Goal: Navigation & Orientation: Find specific page/section

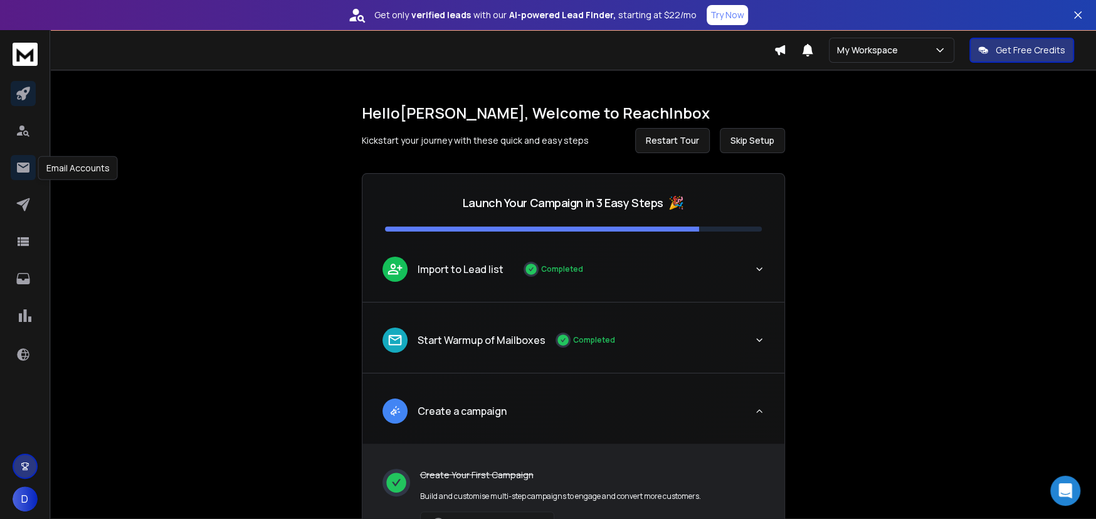
click at [22, 164] on icon at bounding box center [23, 167] width 13 height 10
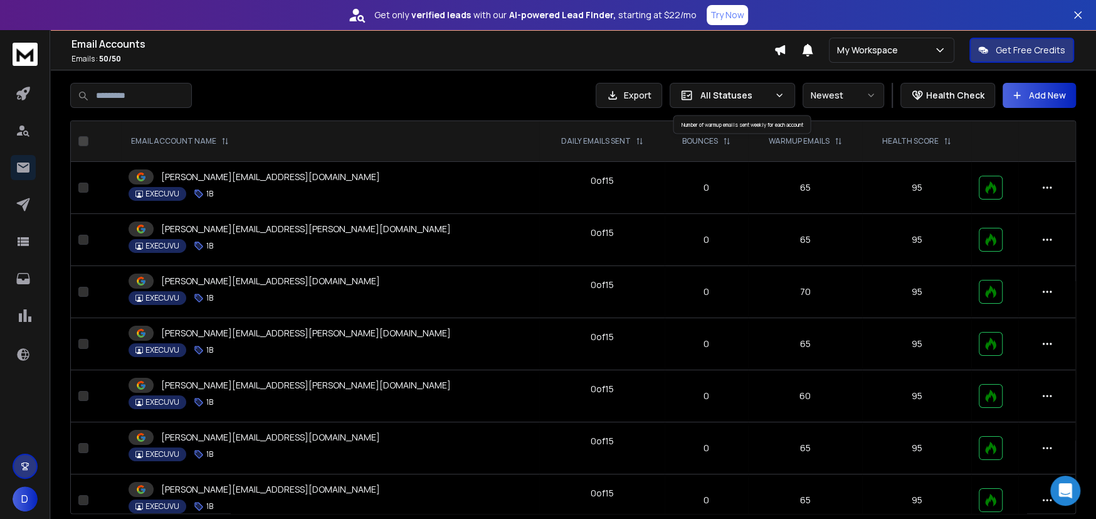
click at [769, 141] on p "WARMUP EMAILS" at bounding box center [799, 141] width 61 height 10
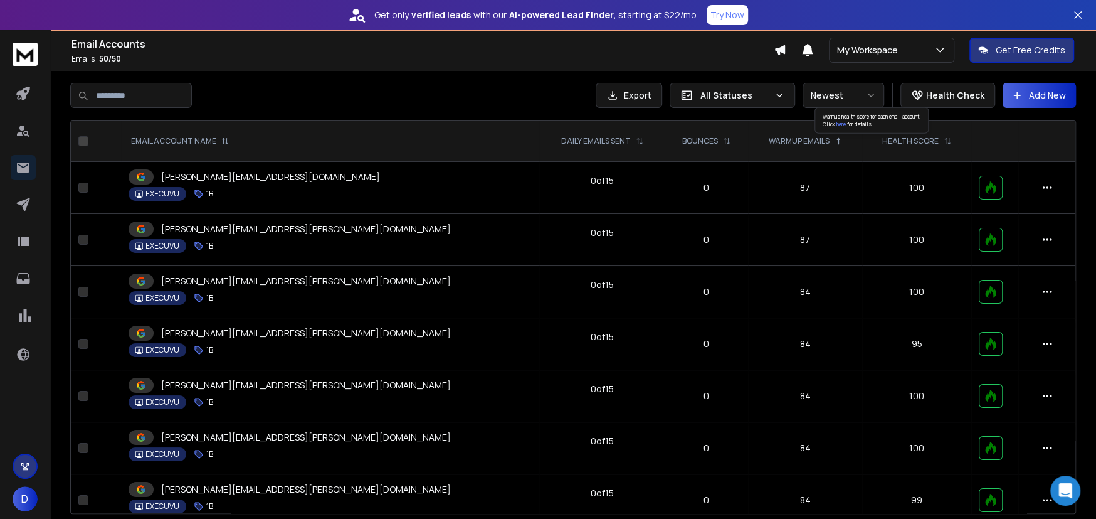
click at [883, 138] on p "HEALTH SCORE" at bounding box center [911, 141] width 56 height 10
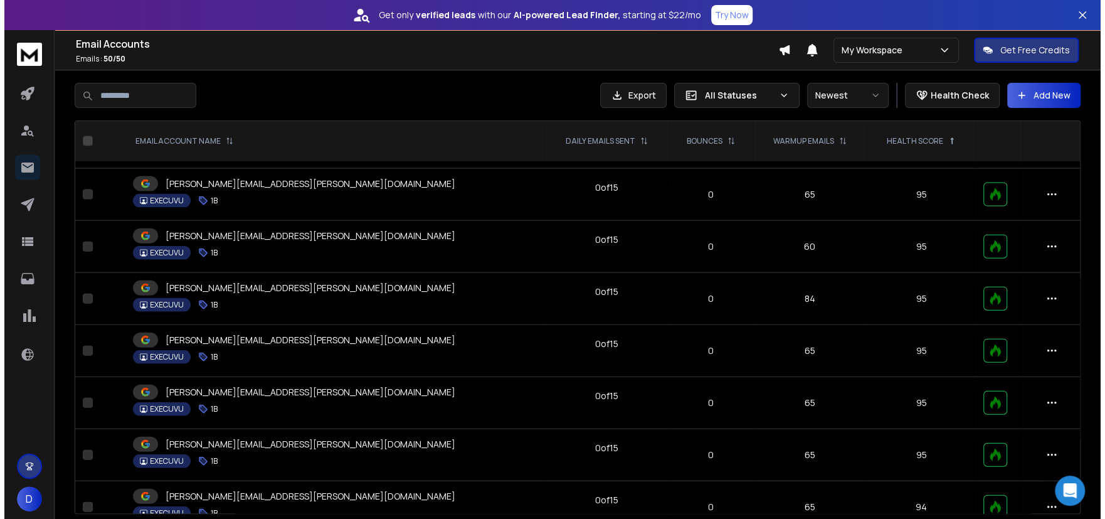
scroll to position [2252, 0]
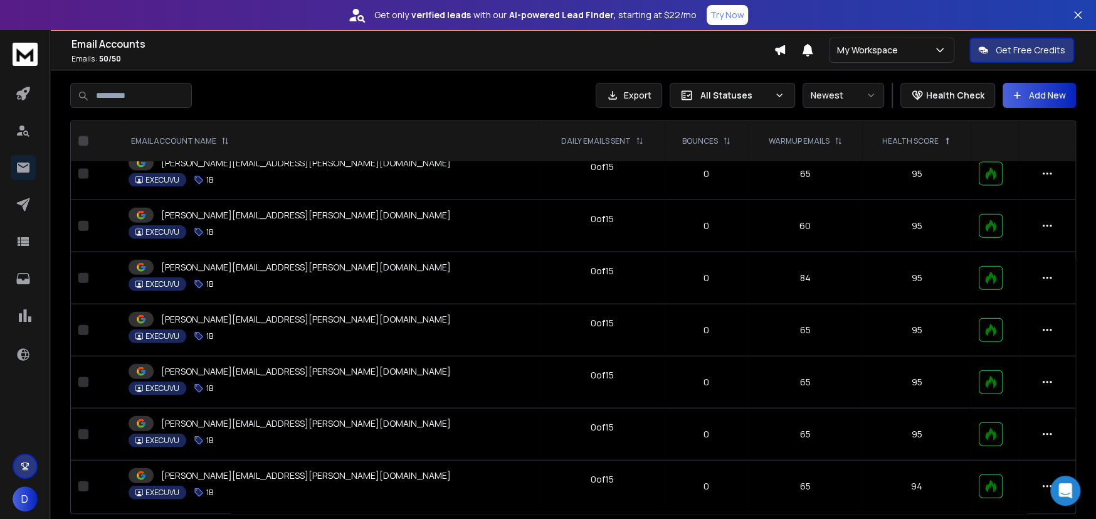
click at [251, 469] on p "[PERSON_NAME][EMAIL_ADDRESS][PERSON_NAME][DOMAIN_NAME]" at bounding box center [306, 475] width 290 height 13
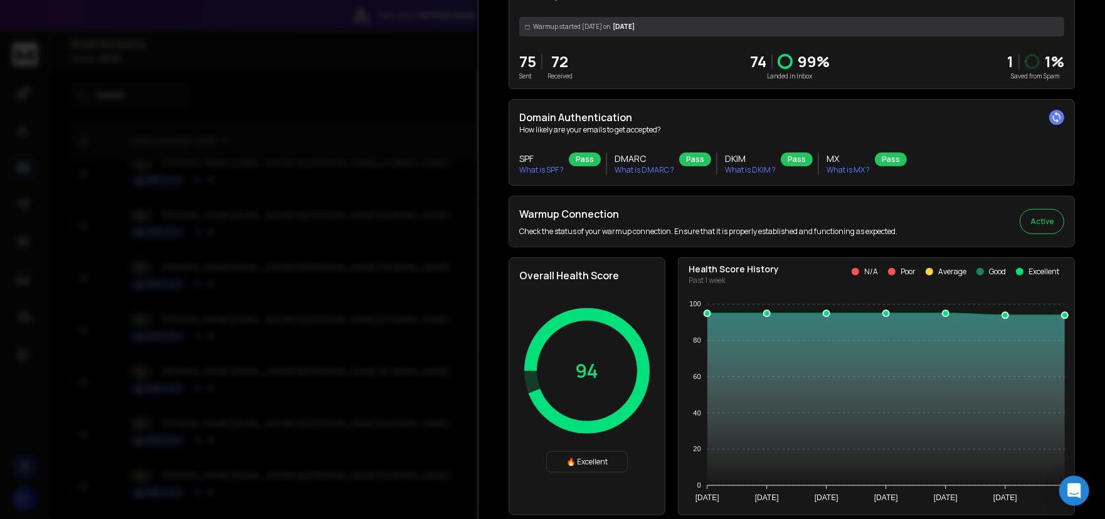
scroll to position [0, 0]
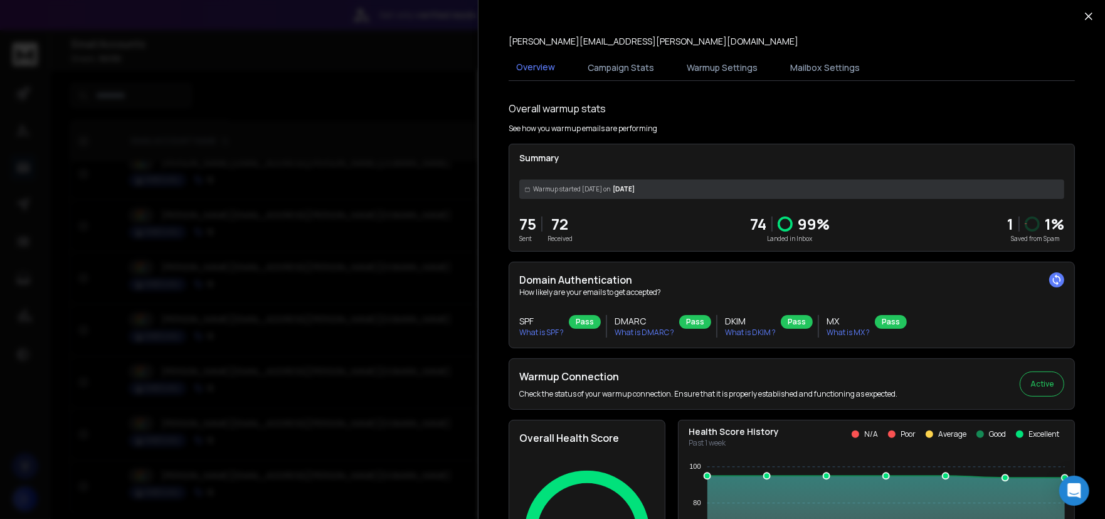
click at [1086, 14] on icon "button" at bounding box center [1089, 16] width 6 height 6
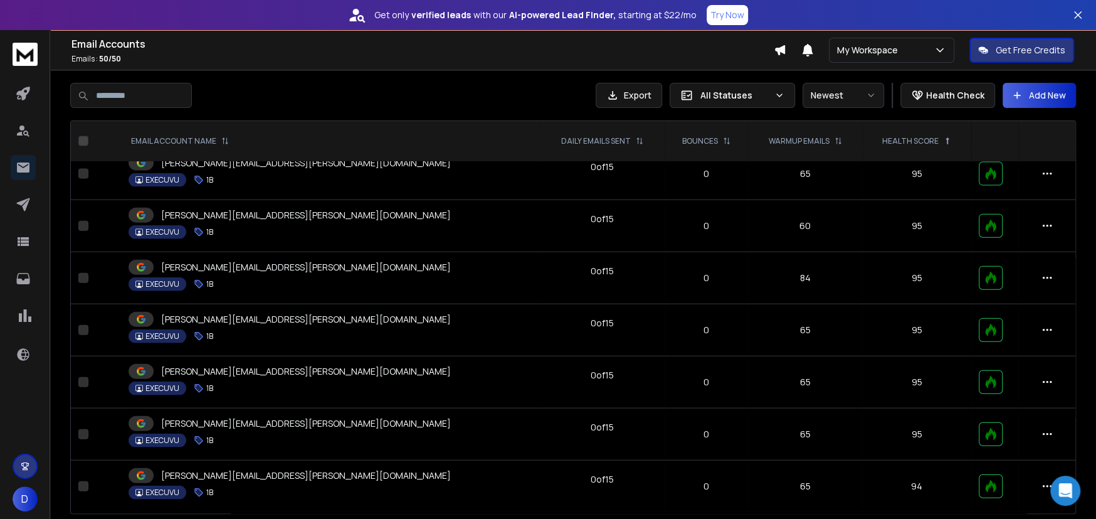
click at [258, 261] on p "[PERSON_NAME][EMAIL_ADDRESS][PERSON_NAME][DOMAIN_NAME]" at bounding box center [306, 267] width 290 height 13
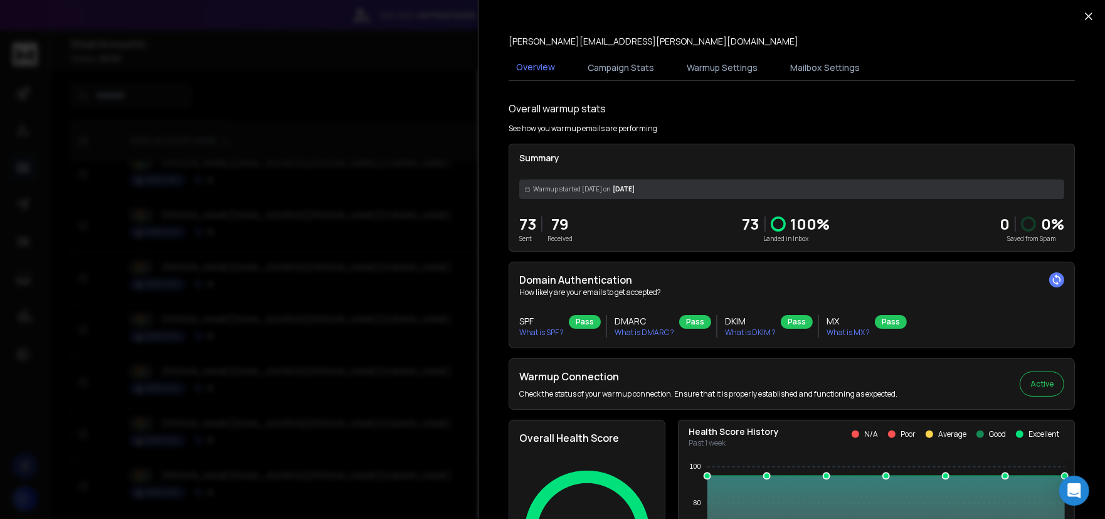
click at [1087, 15] on icon "button" at bounding box center [1089, 16] width 13 height 13
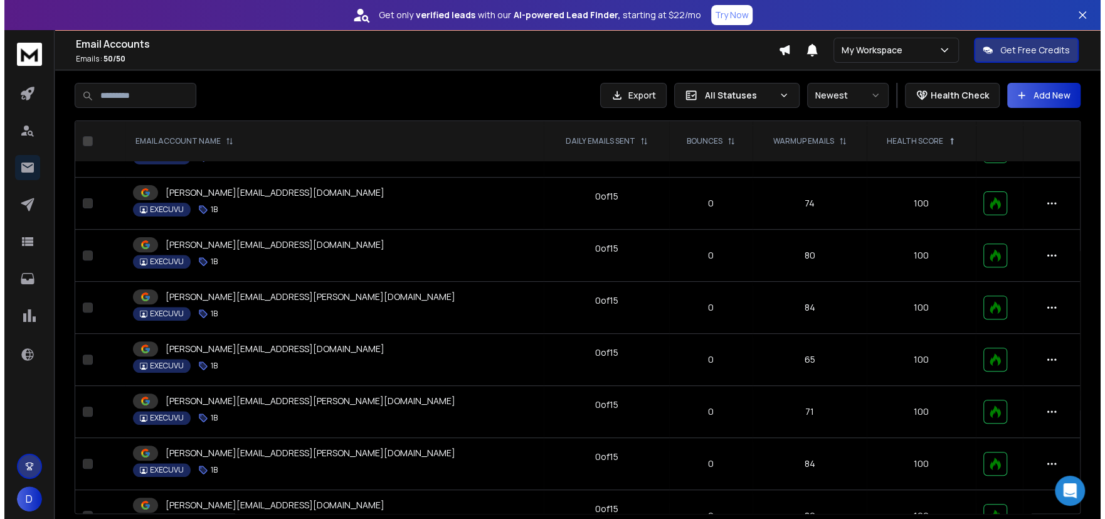
scroll to position [183, 0]
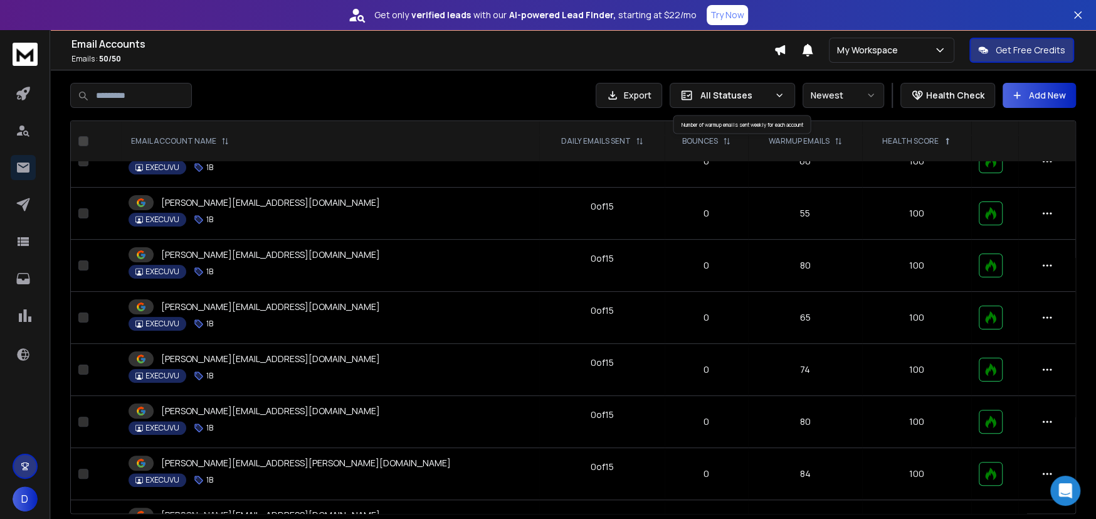
click at [750, 127] on span "Number of warmup emails sent weekly for each account" at bounding box center [742, 123] width 122 height 7
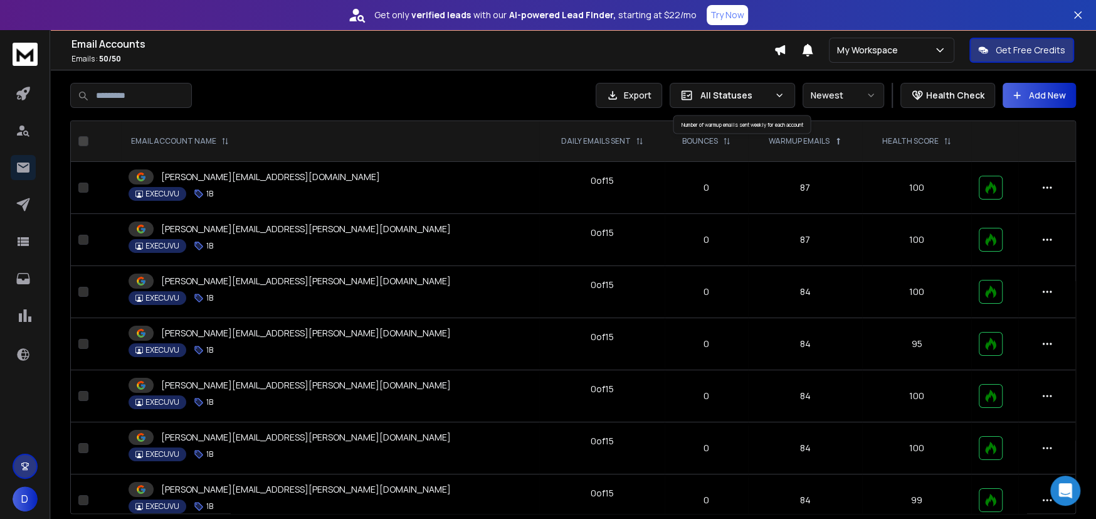
click at [769, 140] on p "WARMUP EMAILS" at bounding box center [799, 141] width 61 height 10
click at [203, 171] on p "[PERSON_NAME][EMAIL_ADDRESS][DOMAIN_NAME]" at bounding box center [270, 177] width 219 height 13
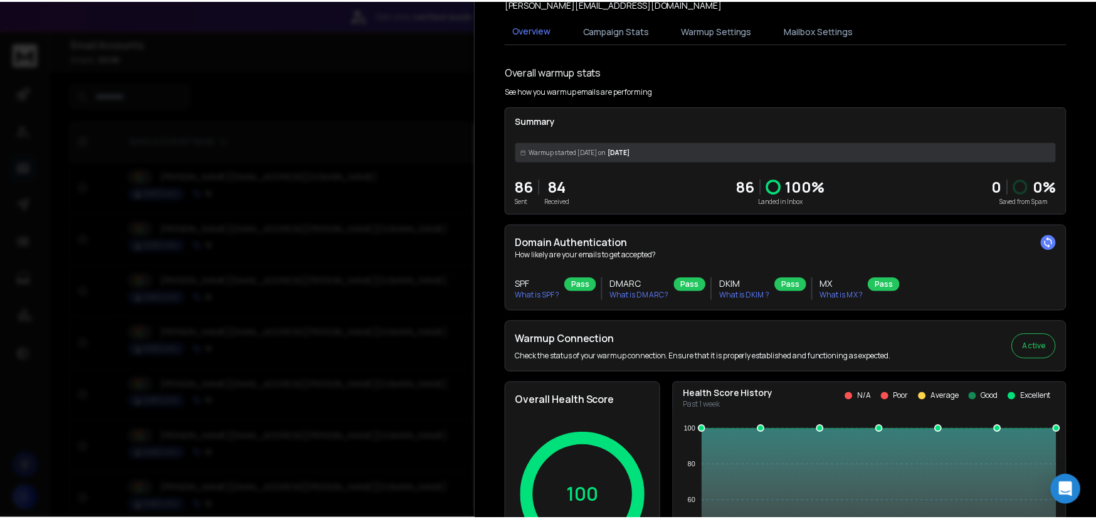
scroll to position [0, 0]
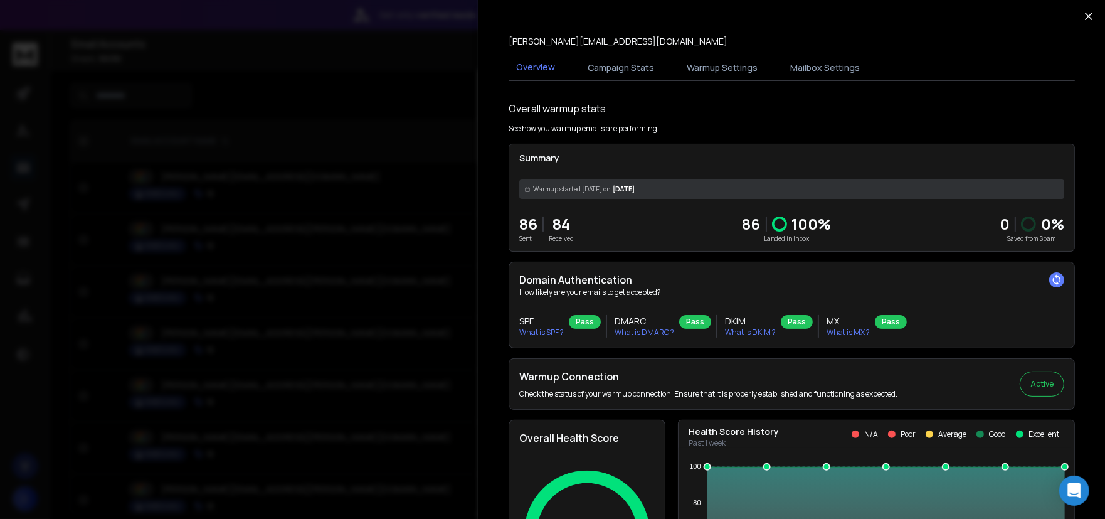
click at [1086, 18] on icon "button" at bounding box center [1089, 16] width 6 height 6
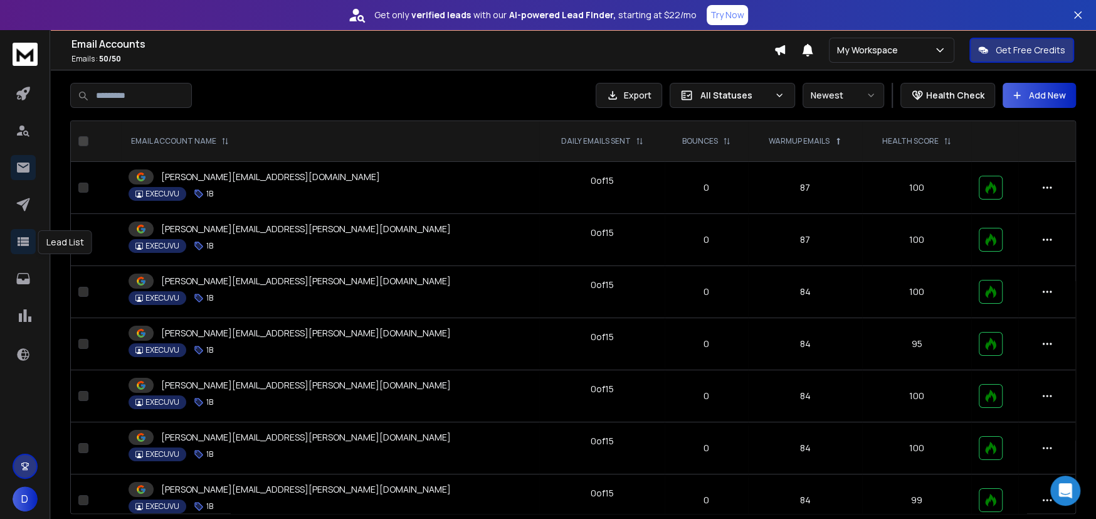
click at [22, 241] on icon at bounding box center [23, 241] width 11 height 9
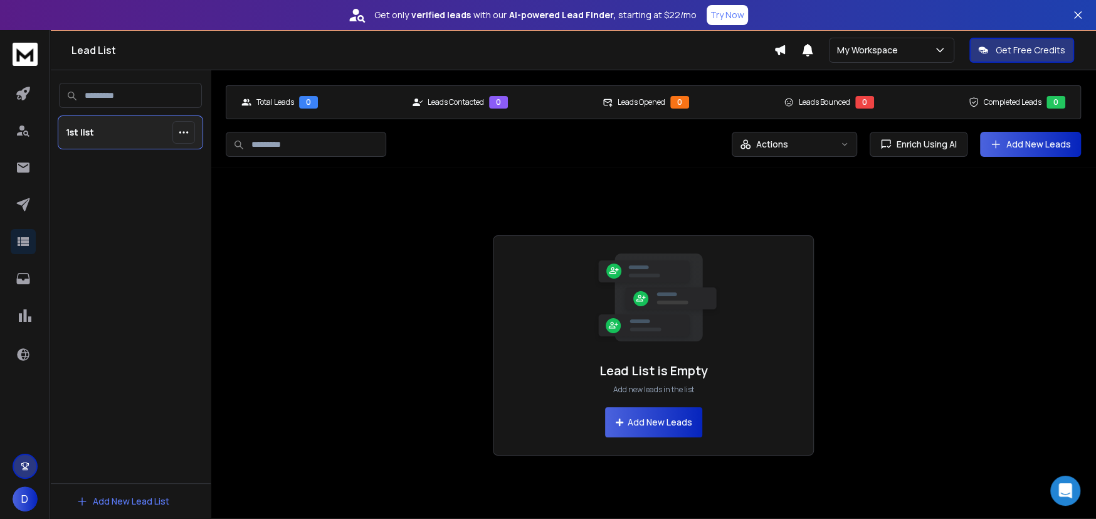
click at [194, 135] on button "button" at bounding box center [183, 132] width 23 height 23
click at [263, 293] on div "Lead List is Empty Add new leads in the list Add New Leads" at bounding box center [654, 345] width 856 height 220
click at [21, 274] on icon at bounding box center [23, 278] width 15 height 15
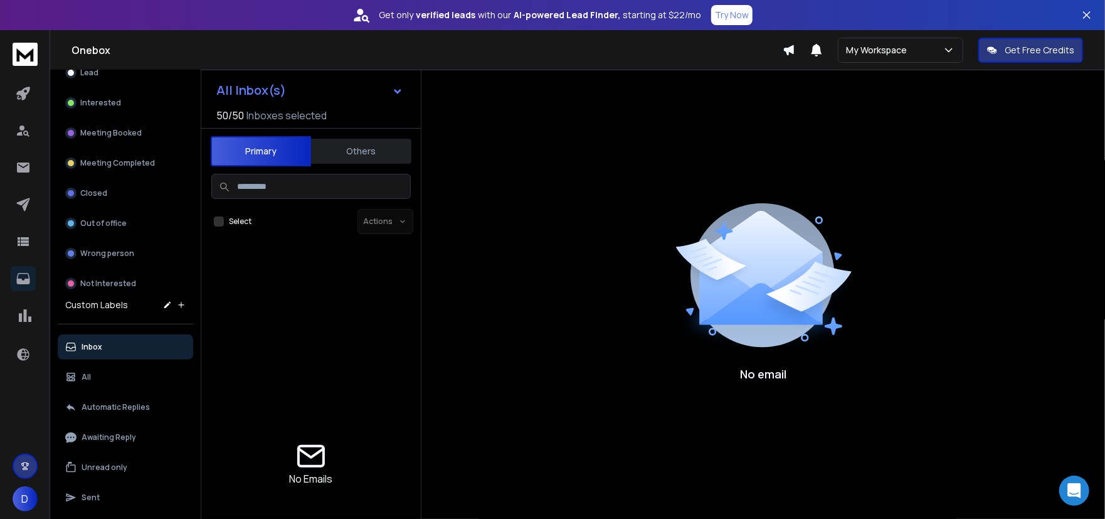
scroll to position [139, 0]
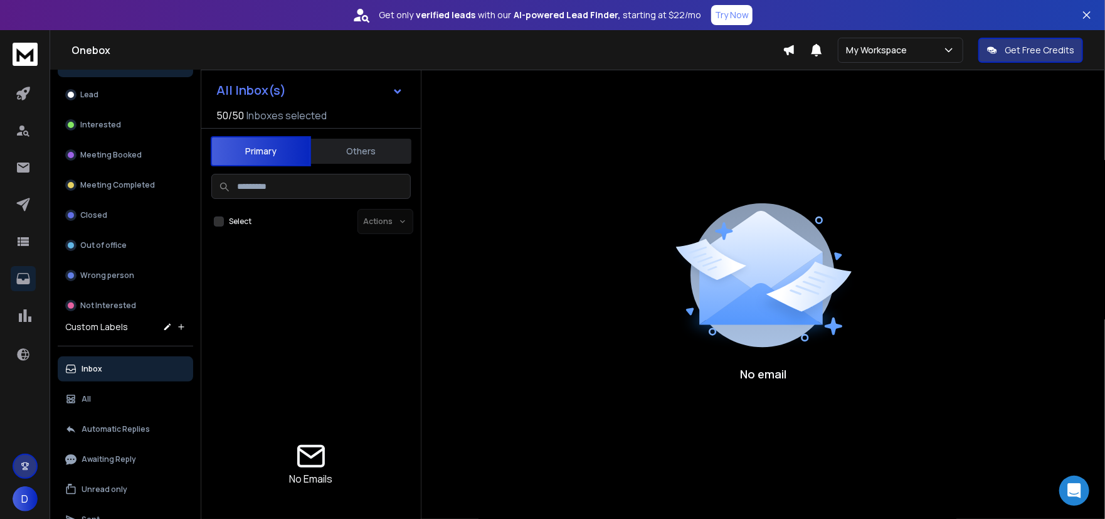
click at [177, 324] on icon at bounding box center [181, 326] width 9 height 9
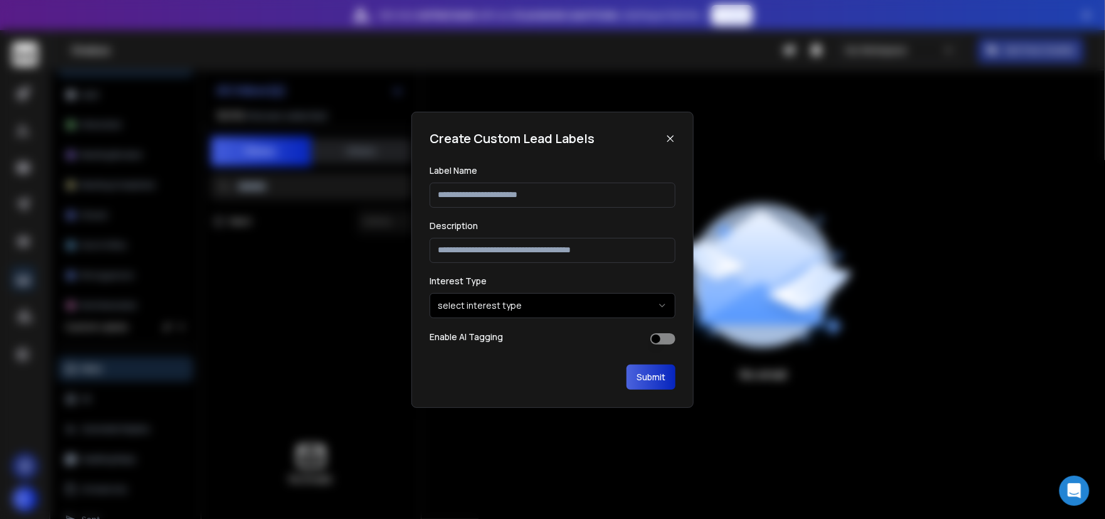
click at [666, 135] on icon at bounding box center [670, 139] width 10 height 10
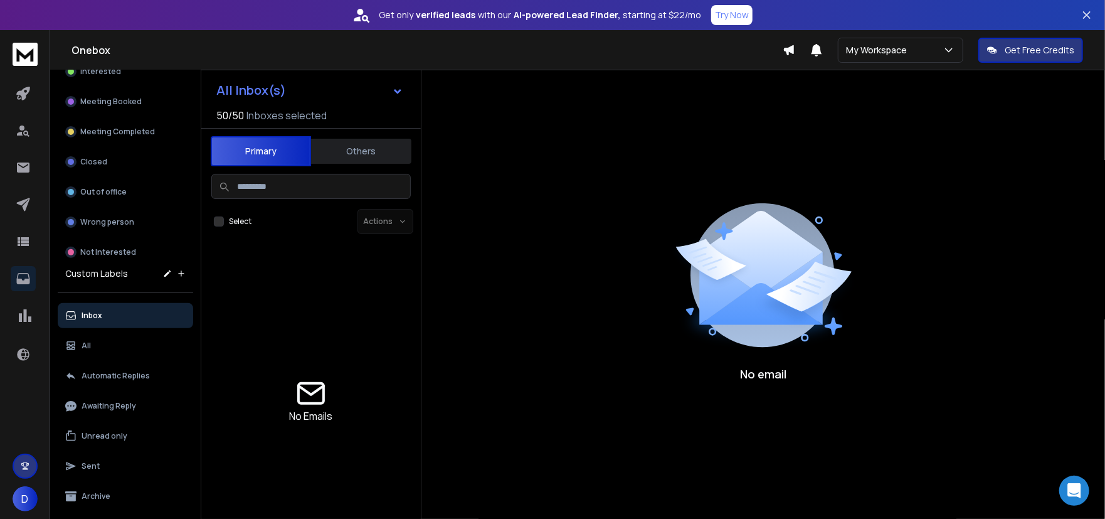
scroll to position [202, 0]
click at [87, 401] on p "Awaiting Reply" at bounding box center [109, 406] width 55 height 10
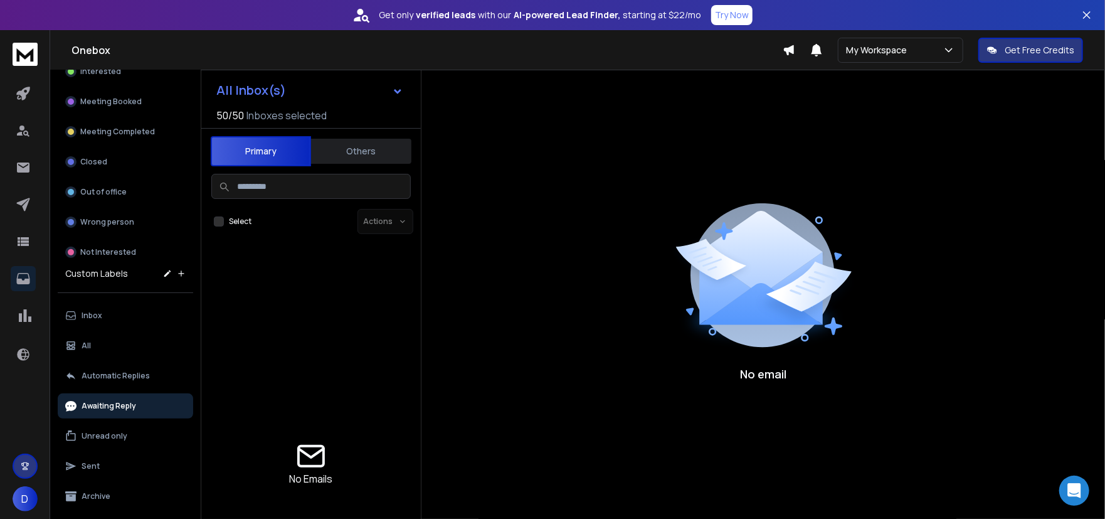
click at [367, 143] on button "Others" at bounding box center [361, 151] width 100 height 28
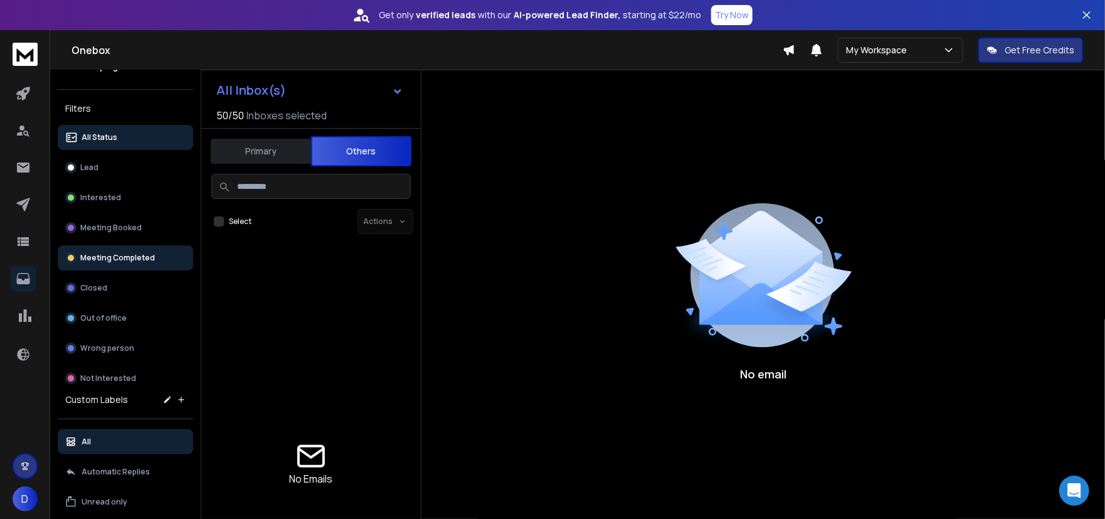
scroll to position [141, 0]
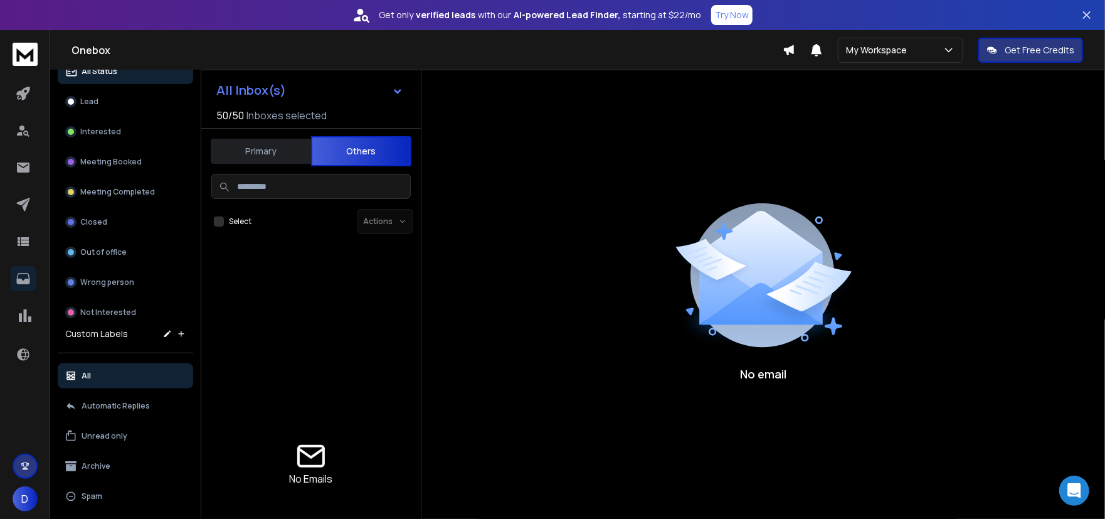
click at [270, 148] on button "Primary" at bounding box center [261, 151] width 100 height 28
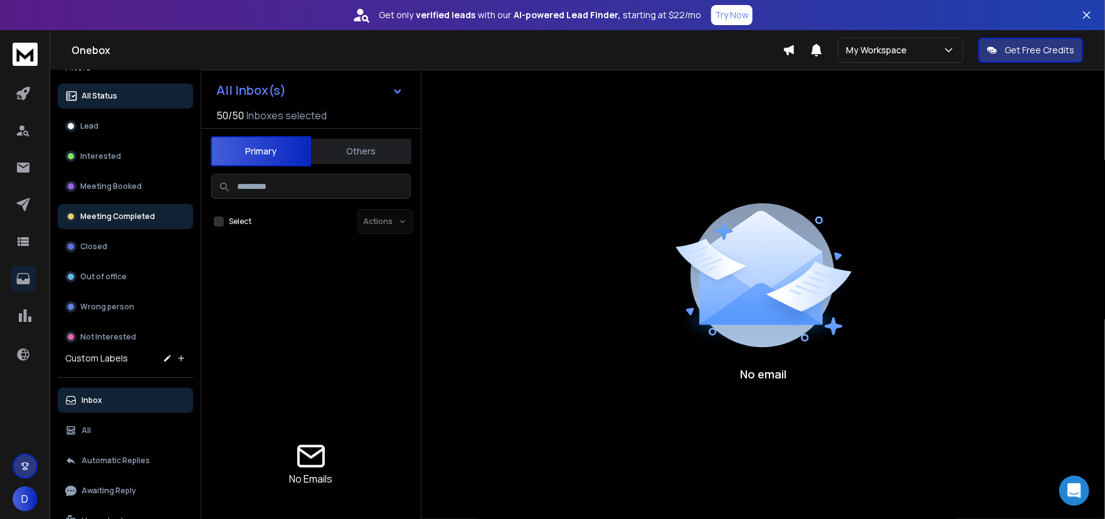
scroll to position [0, 0]
